Goal: Task Accomplishment & Management: Manage account settings

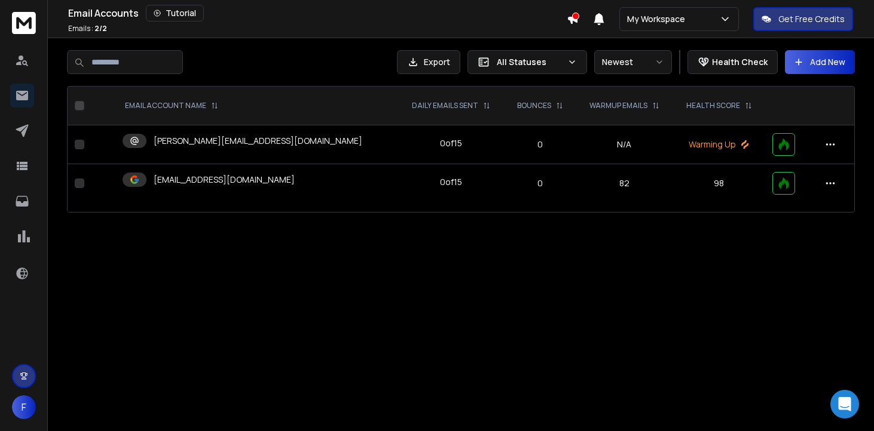
click at [826, 148] on icon at bounding box center [830, 144] width 11 height 11
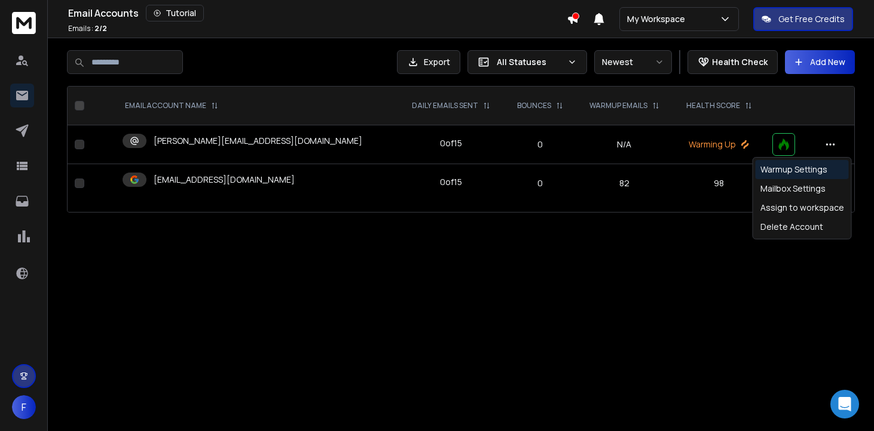
click at [817, 169] on div "Warmup Settings" at bounding box center [801, 169] width 93 height 19
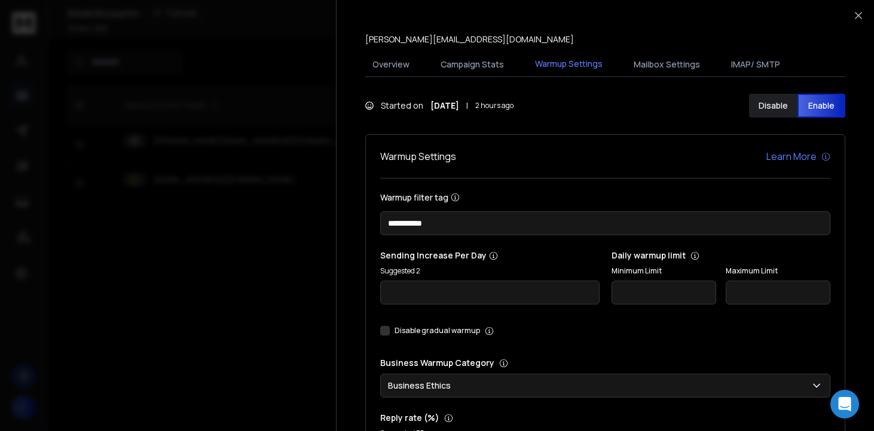
click at [485, 57] on button "Campaign Stats" at bounding box center [472, 64] width 78 height 26
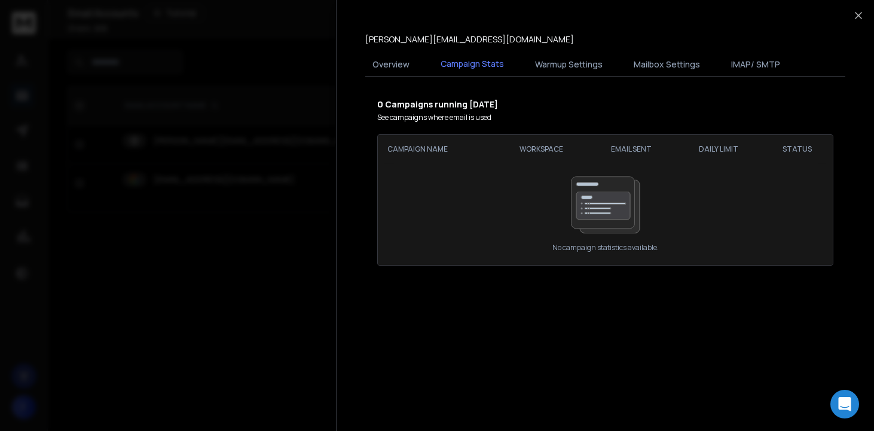
click at [675, 56] on button "Mailbox Settings" at bounding box center [666, 64] width 81 height 26
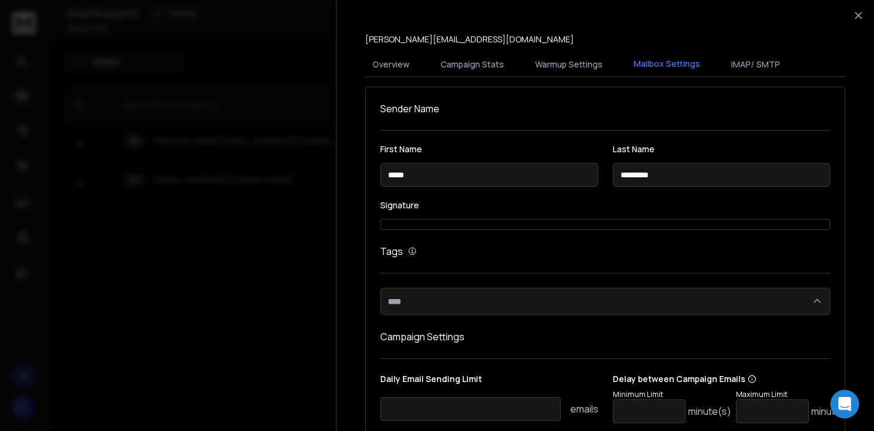
click at [764, 53] on button "IMAP/ SMTP" at bounding box center [755, 64] width 63 height 26
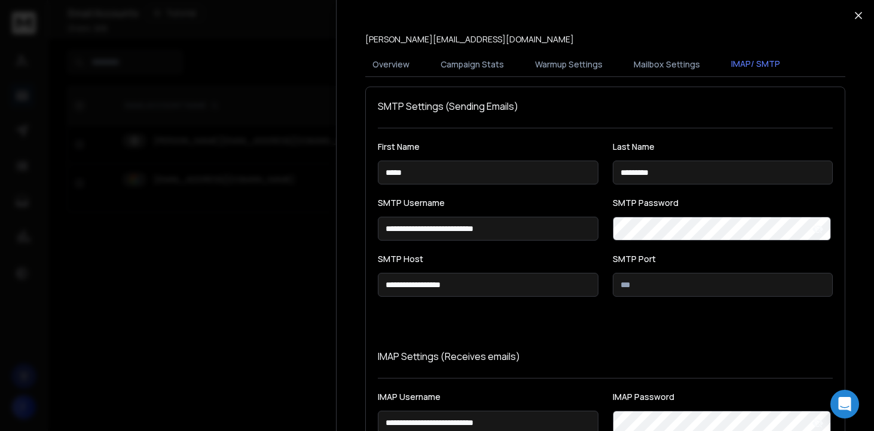
click at [853, 11] on icon "button" at bounding box center [858, 16] width 12 height 12
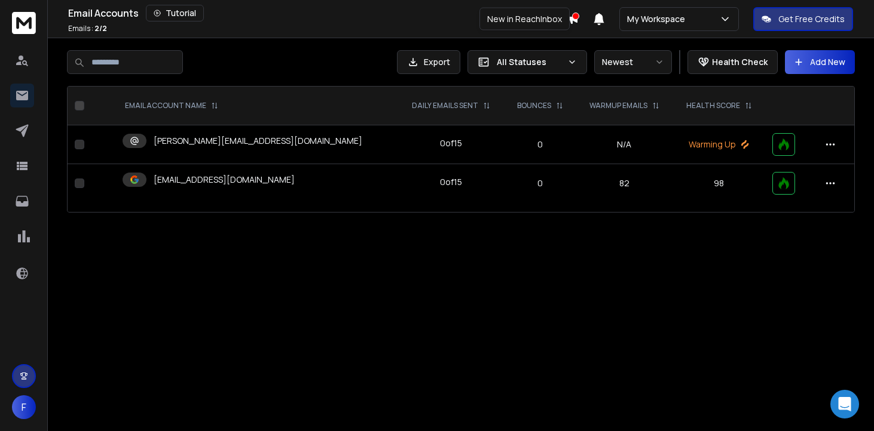
click at [583, 11] on div "My Workspace Get Free Credits" at bounding box center [709, 19] width 286 height 24
click at [578, 19] on div at bounding box center [575, 16] width 7 height 7
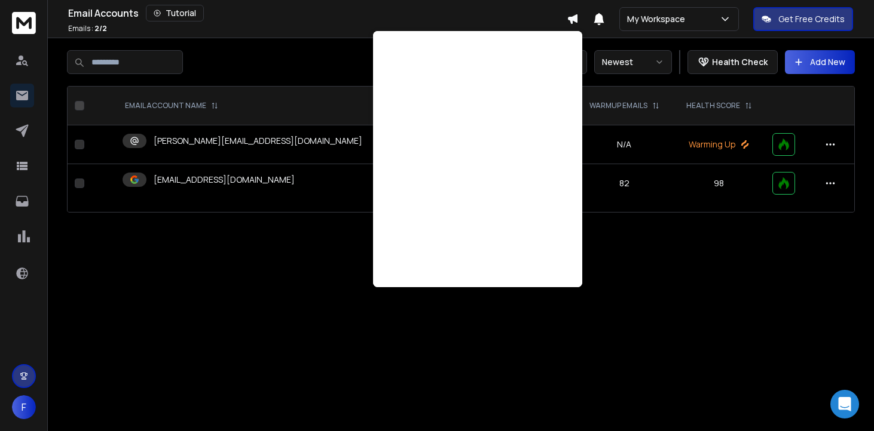
click at [277, 22] on div "Email Accounts Tutorial Emails : 2 / 2" at bounding box center [317, 19] width 498 height 29
